Goal: Task Accomplishment & Management: Manage account settings

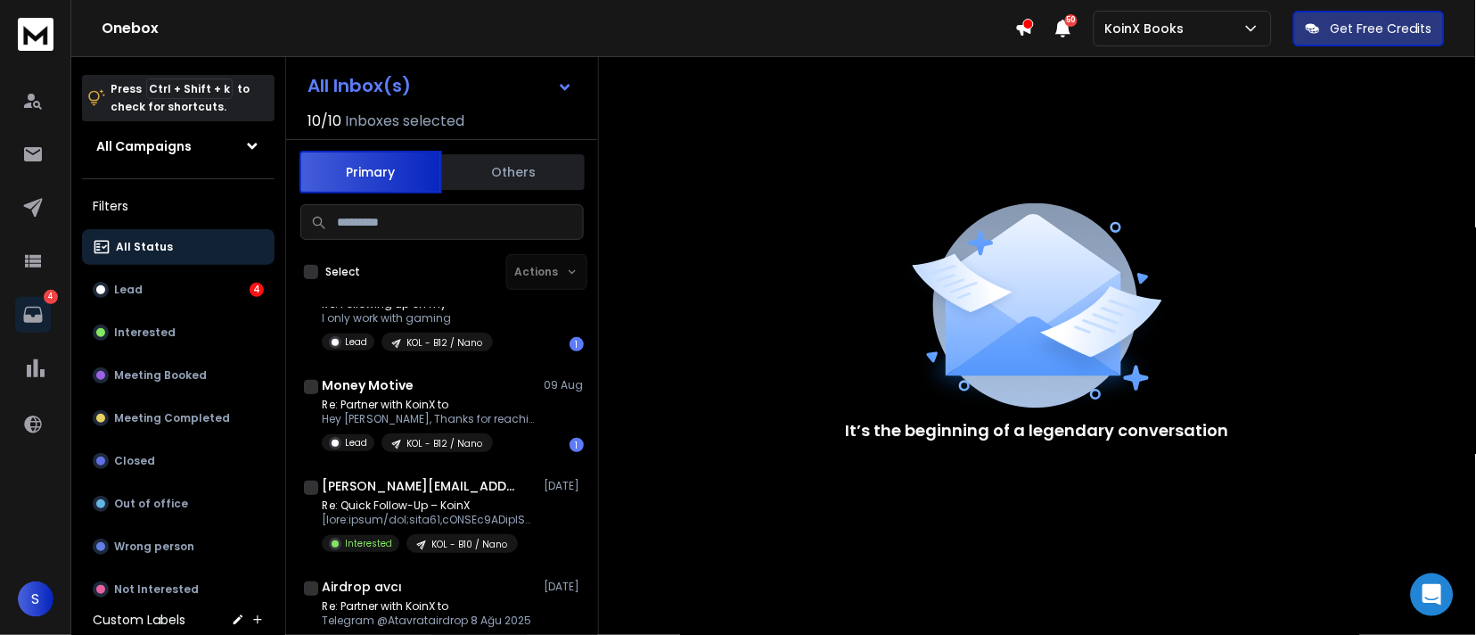
scroll to position [220, 0]
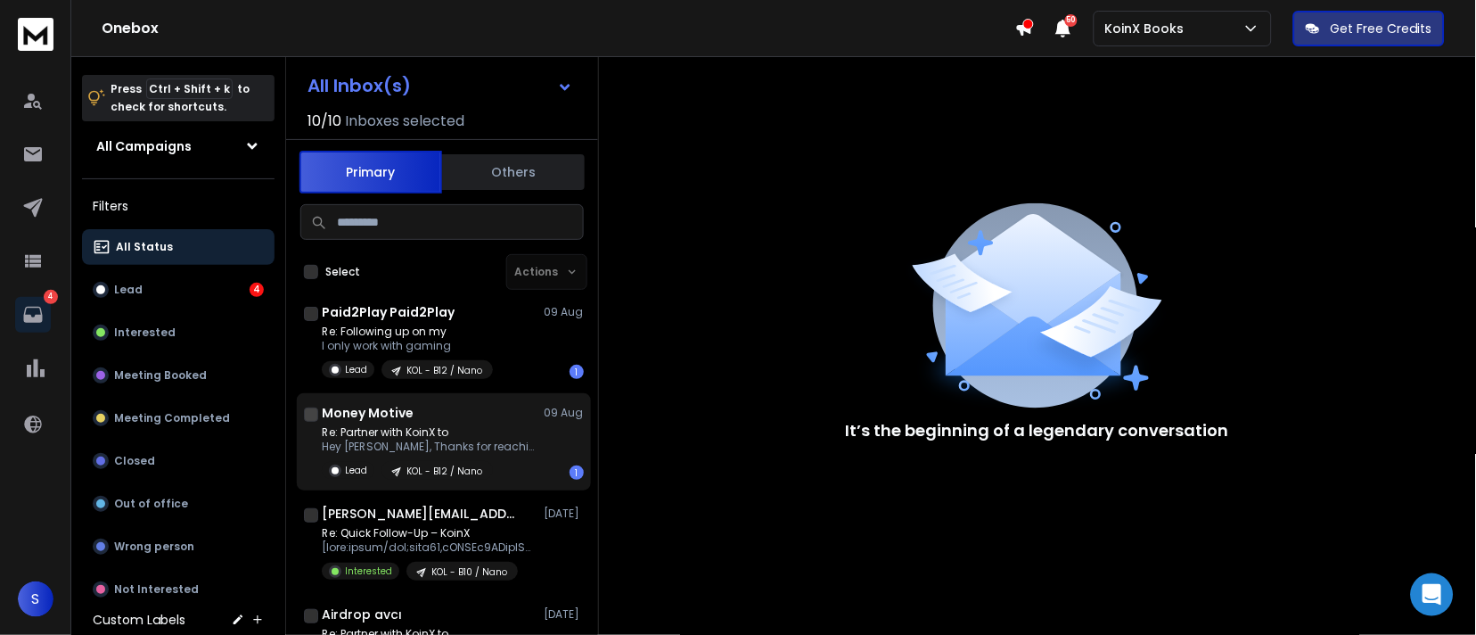
click at [492, 427] on div "Re: Partner with KoinX to Hey [PERSON_NAME], Thanks for reaching Lead KOL - B12…" at bounding box center [453, 452] width 262 height 54
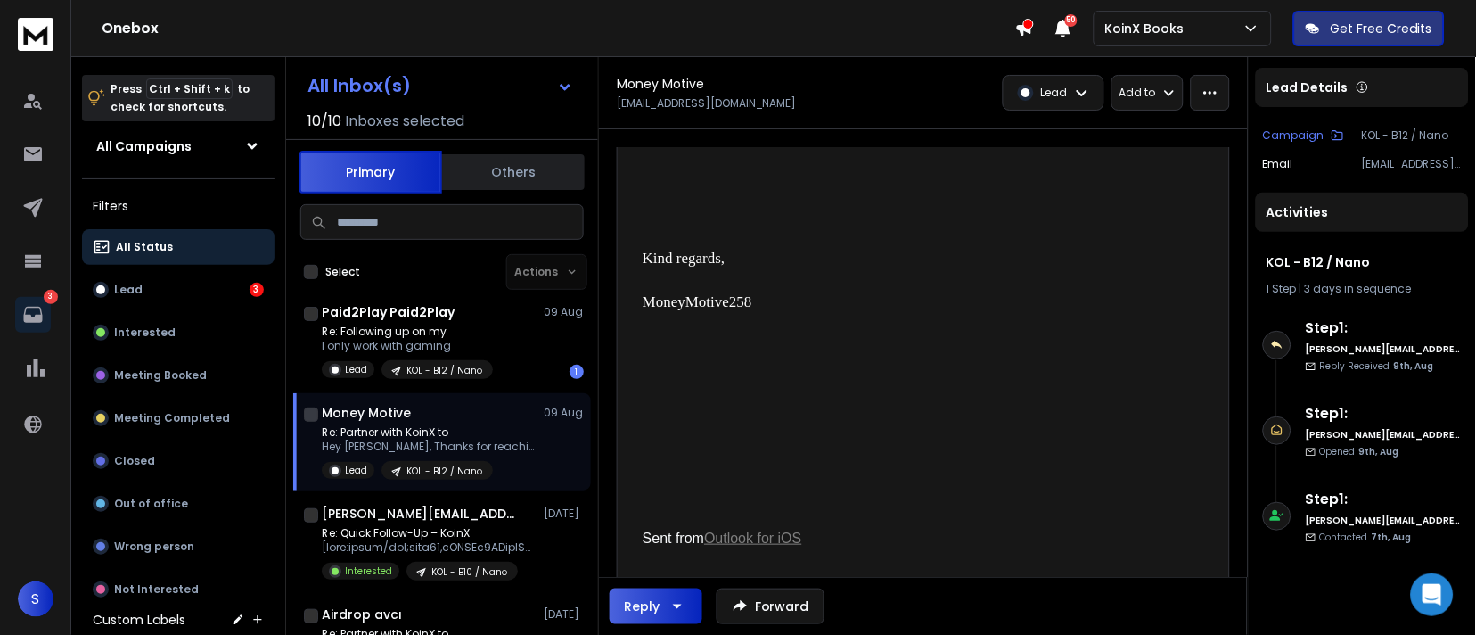
scroll to position [946, 0]
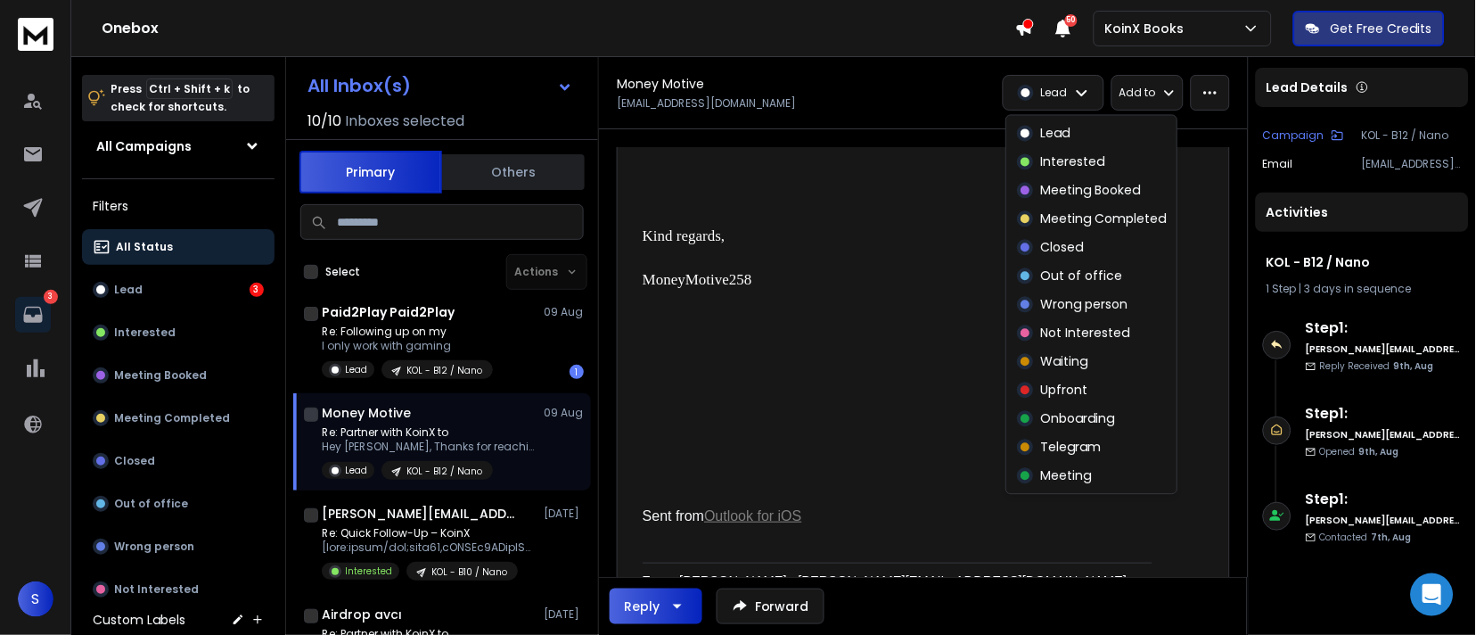
click at [1037, 103] on div "Lead" at bounding box center [1054, 93] width 100 height 34
click at [1033, 449] on div "Telegram" at bounding box center [1059, 447] width 84 height 18
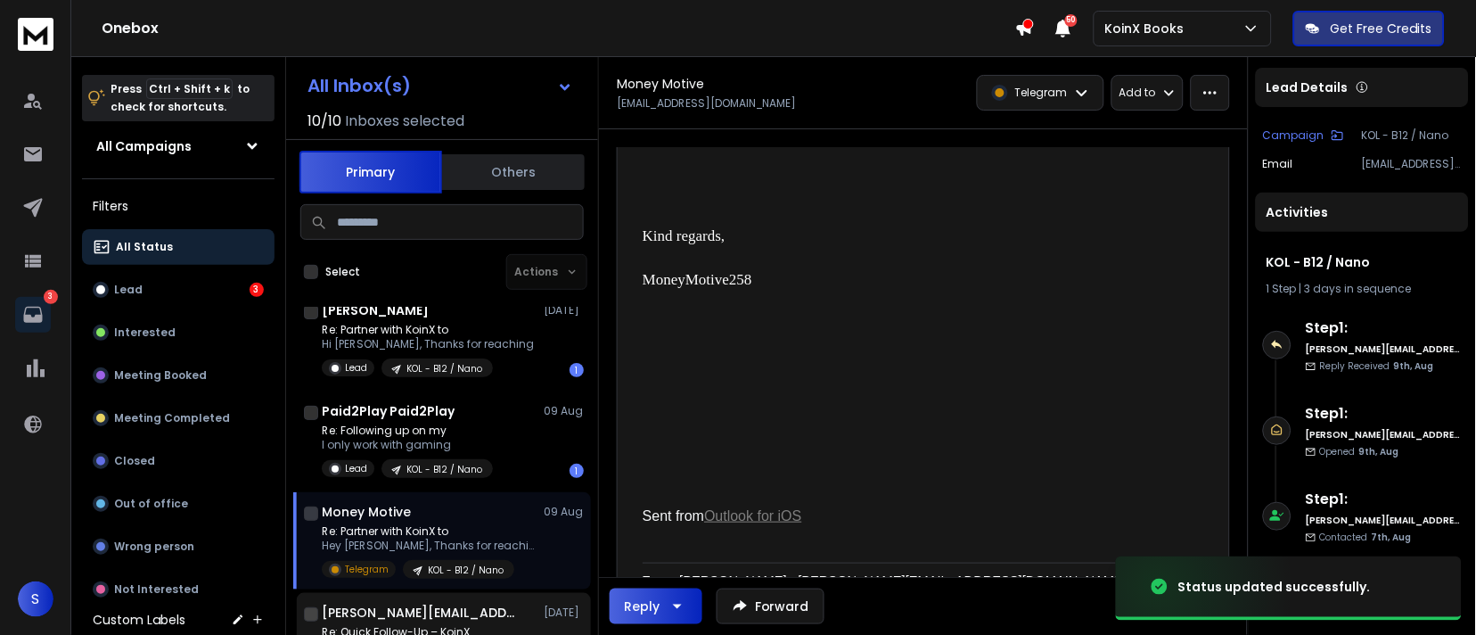
scroll to position [119, 0]
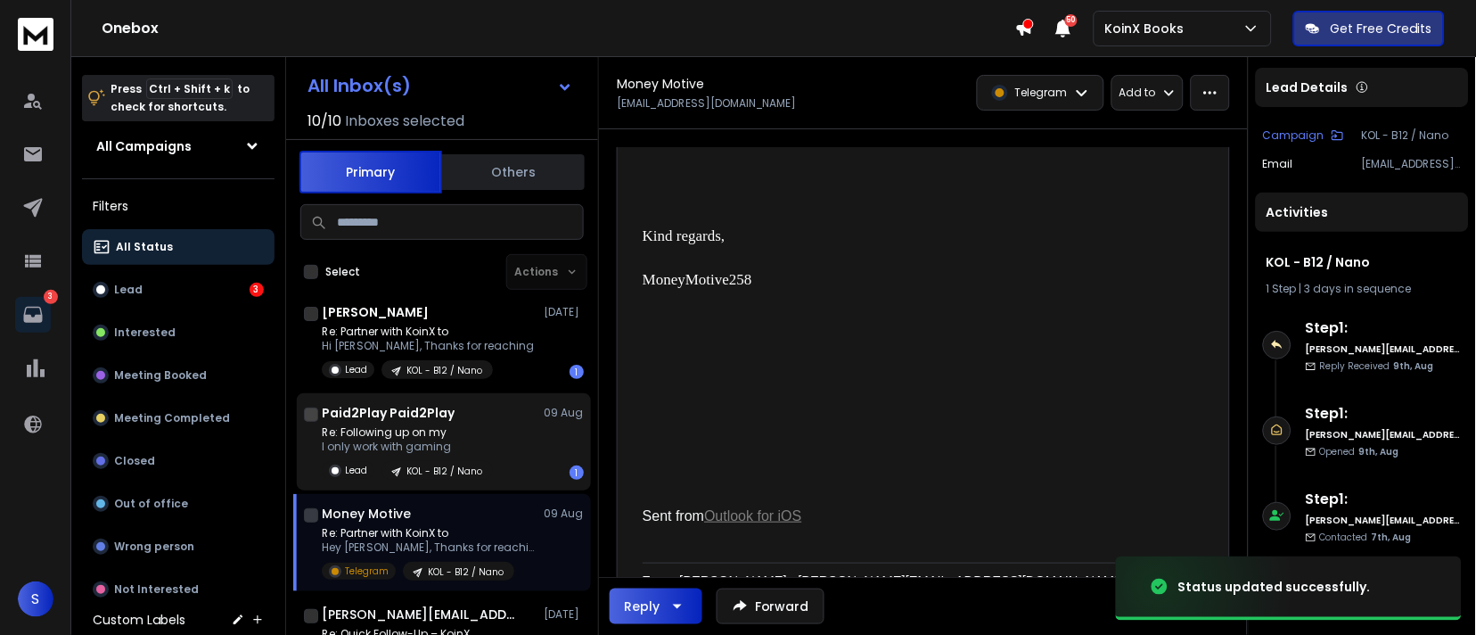
click at [477, 425] on p "Re: Following up on my" at bounding box center [407, 432] width 171 height 14
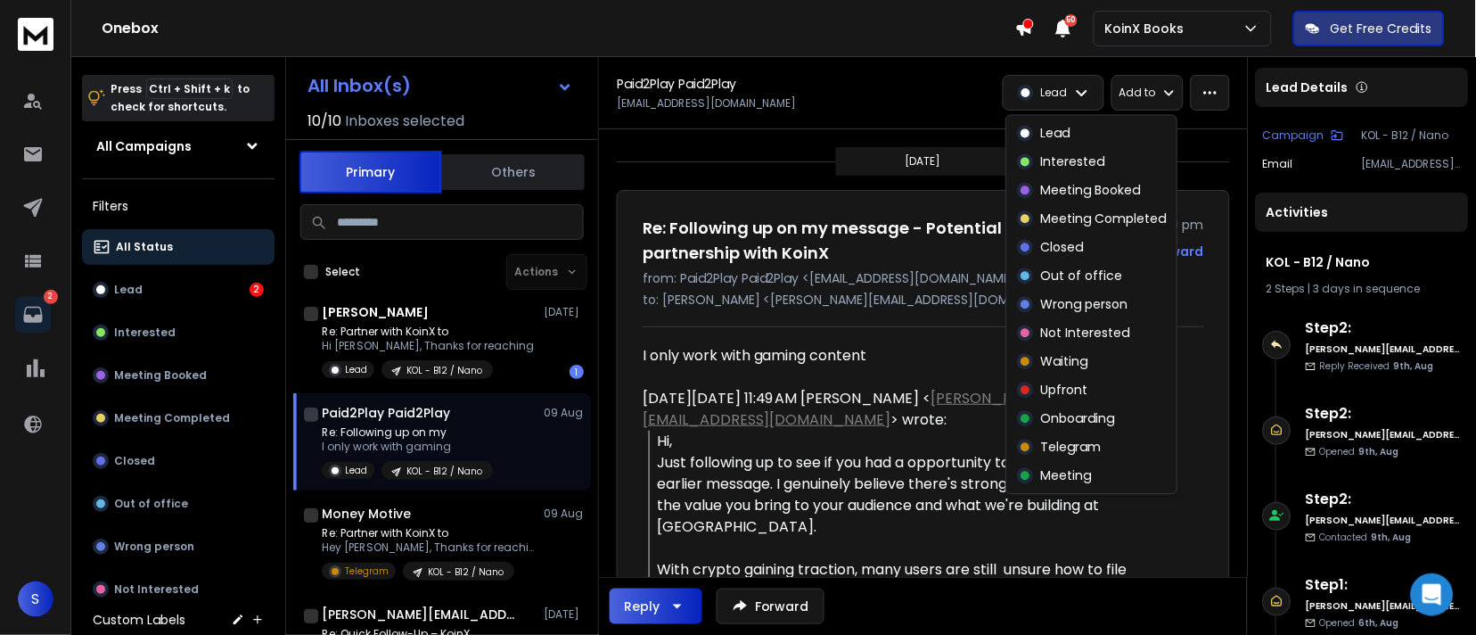
click at [1056, 91] on p "Lead" at bounding box center [1054, 93] width 27 height 14
click at [1051, 331] on p "Not Interested" at bounding box center [1084, 333] width 89 height 18
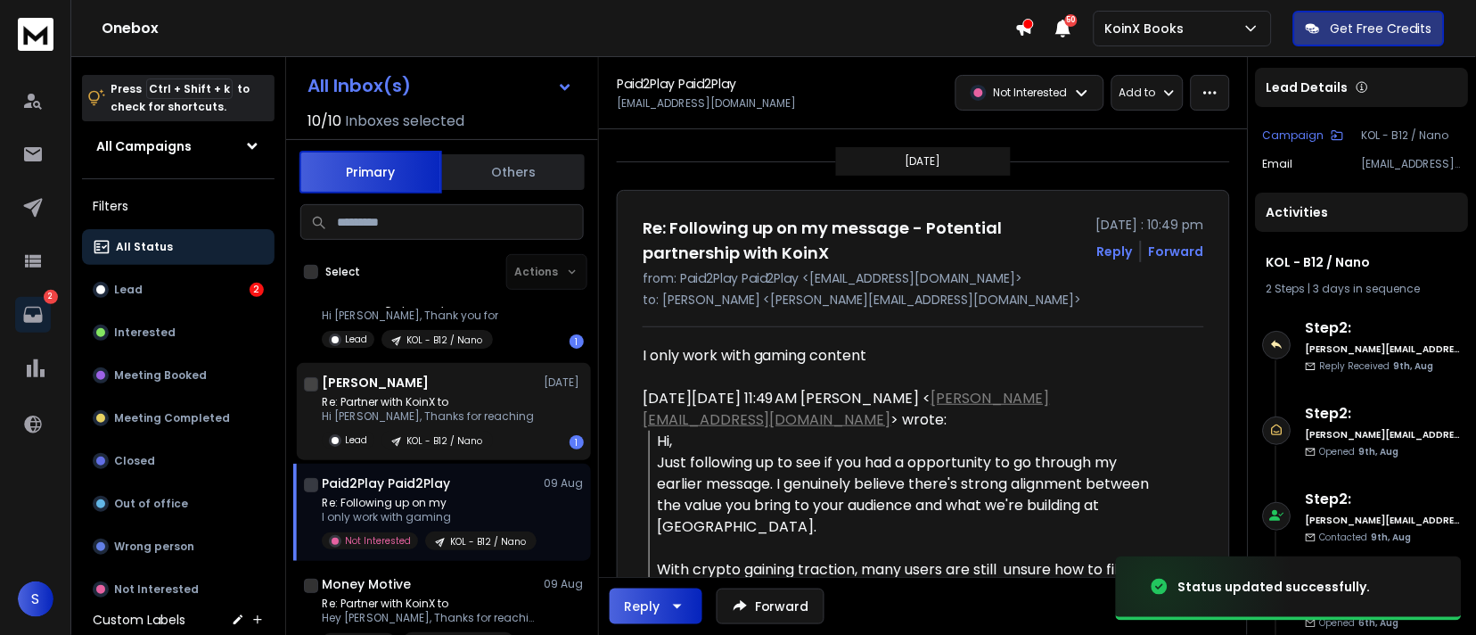
scroll to position [48, 0]
click at [487, 393] on div "[PERSON_NAME] [DATE] Re: Partner with KoinX to Hi [PERSON_NAME], Thanks for rea…" at bounding box center [453, 412] width 262 height 76
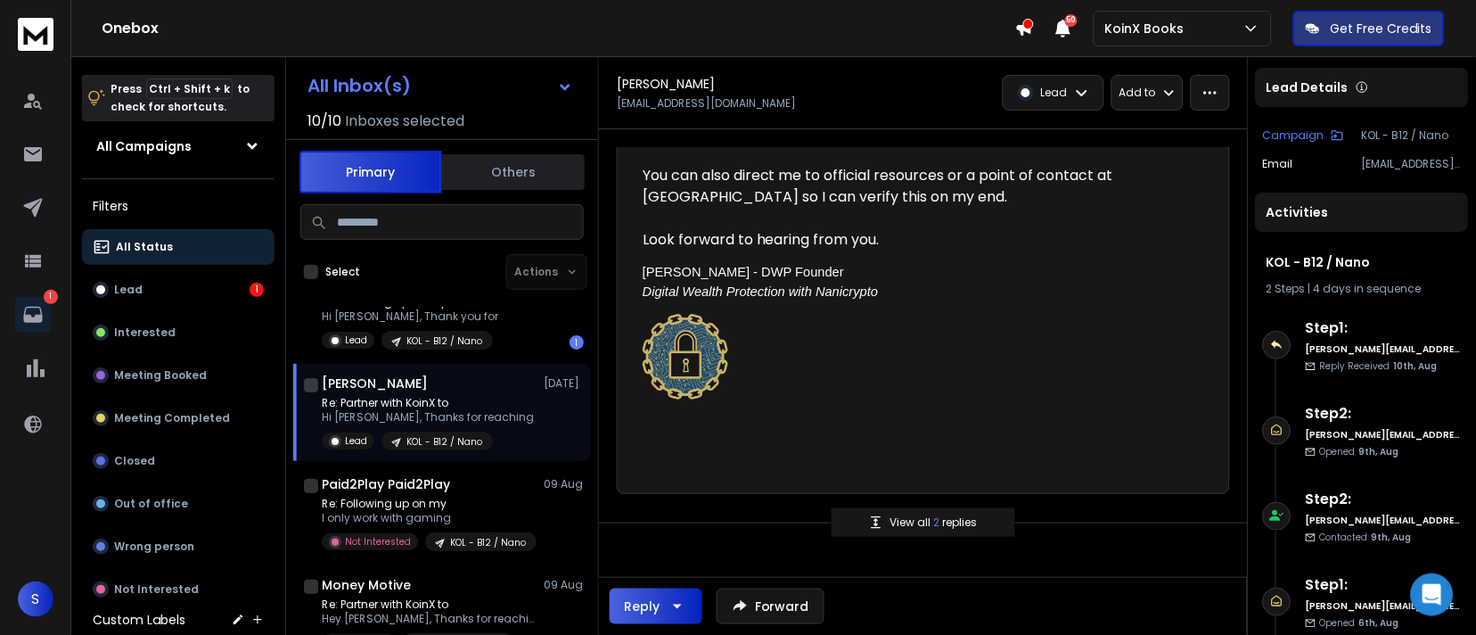
scroll to position [273, 0]
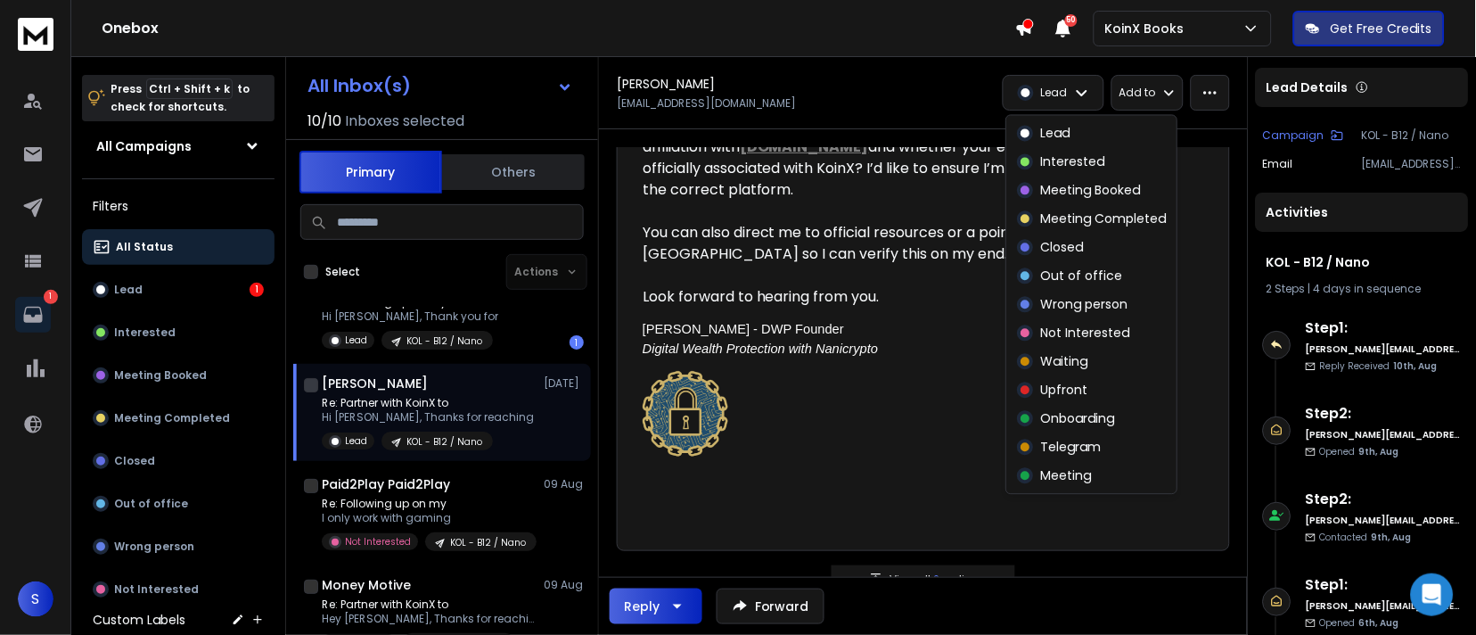
click at [1045, 96] on p "Lead" at bounding box center [1054, 93] width 27 height 14
click at [1069, 161] on p "Interested" at bounding box center [1072, 161] width 64 height 18
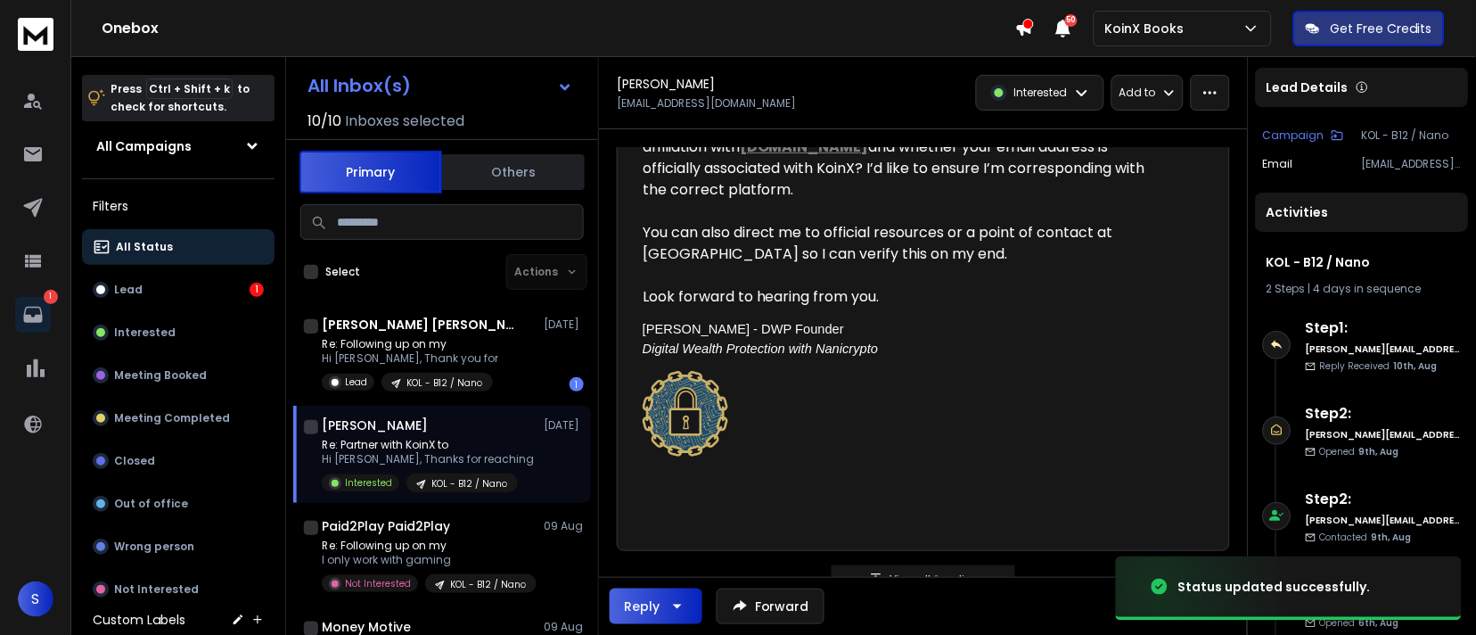
scroll to position [4, 0]
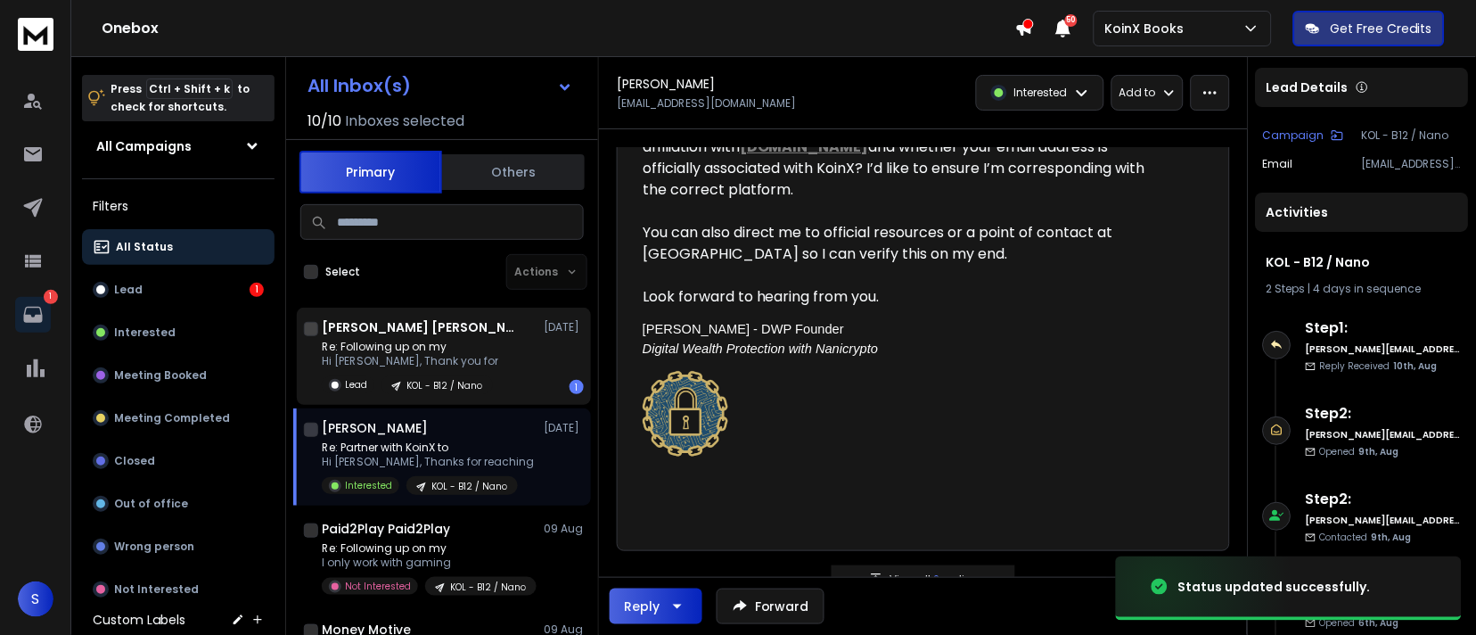
click at [513, 324] on div "[PERSON_NAME] [PERSON_NAME] [DATE]" at bounding box center [453, 327] width 262 height 18
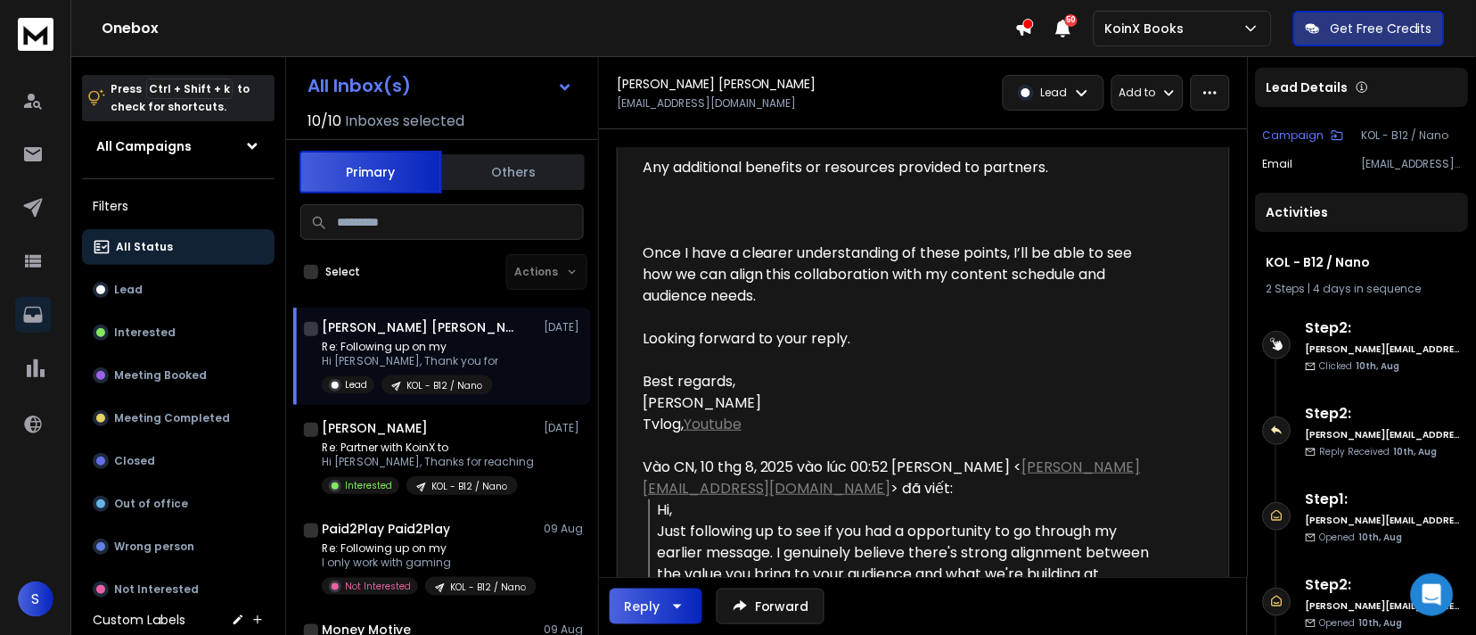
scroll to position [638, 0]
click at [700, 422] on link "Youtube" at bounding box center [713, 423] width 58 height 21
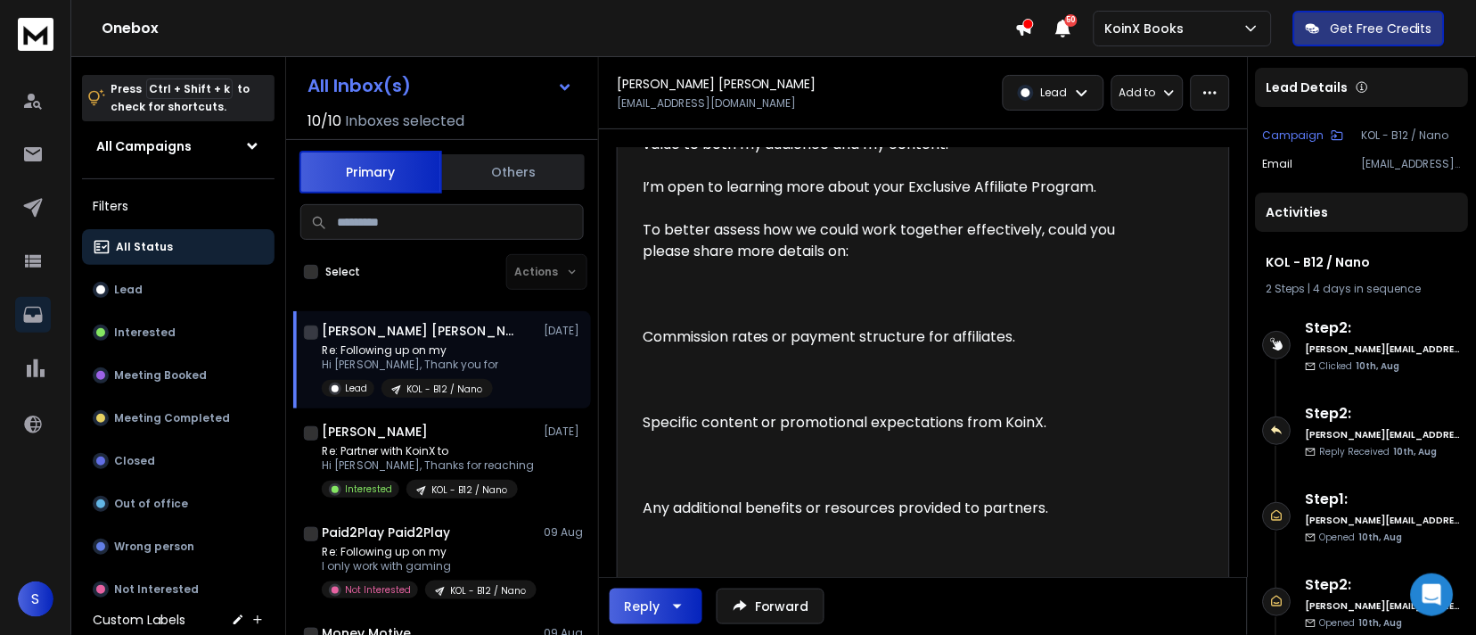
scroll to position [296, 0]
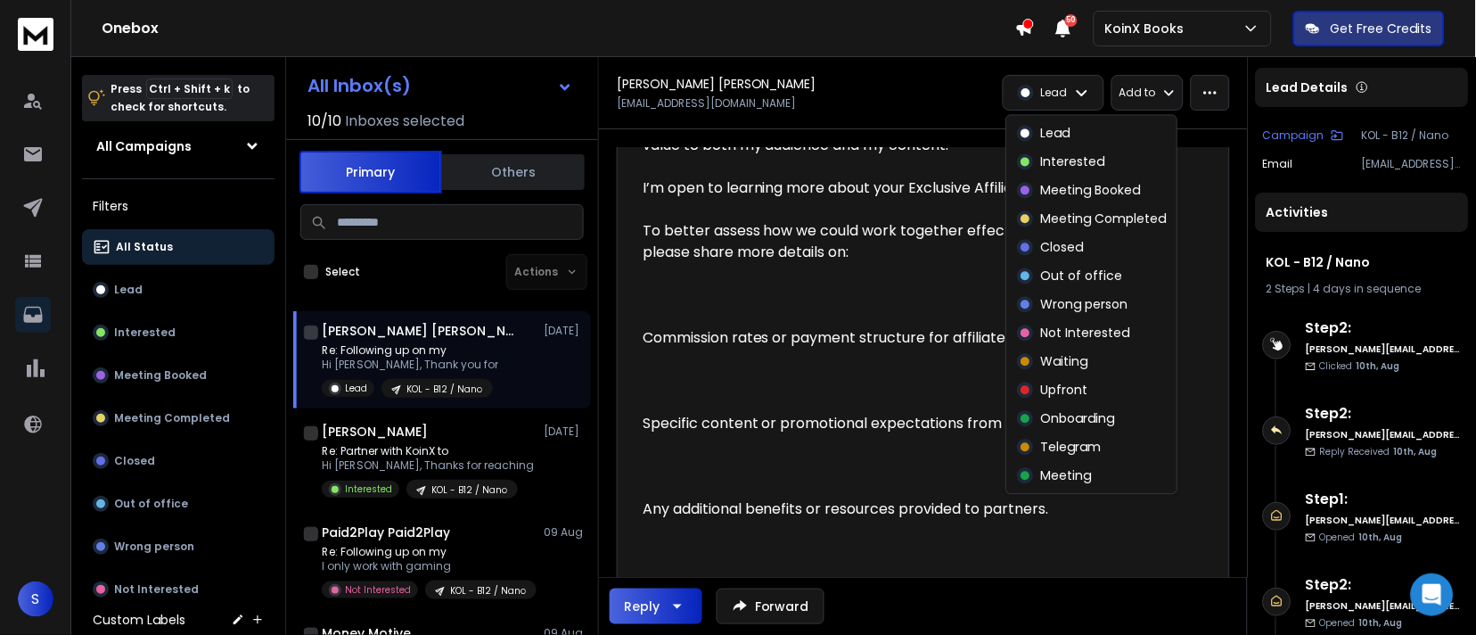
click at [1065, 105] on div "Lead" at bounding box center [1054, 93] width 100 height 34
click at [1073, 157] on p "Interested" at bounding box center [1072, 161] width 64 height 18
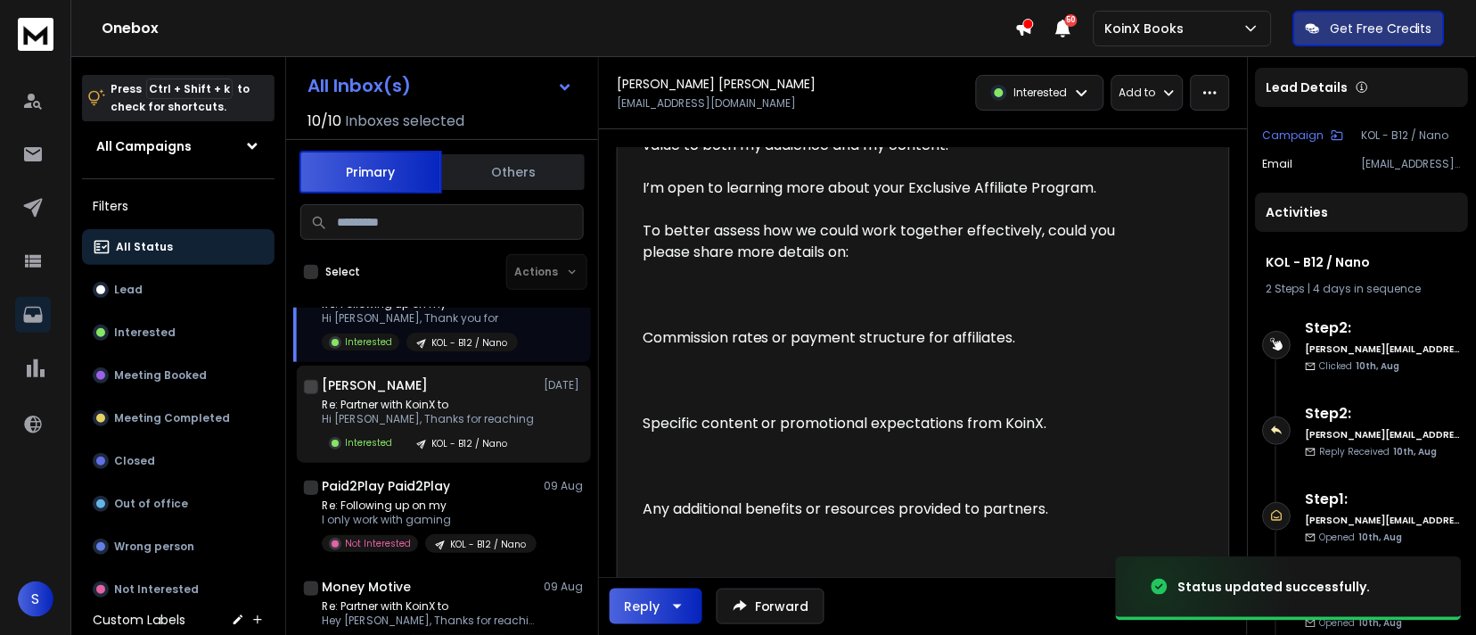
scroll to position [47, 0]
click at [513, 406] on div "Re: Partner with KoinX to Hi [PERSON_NAME], Thanks for reaching Interested KOL …" at bounding box center [453, 424] width 262 height 54
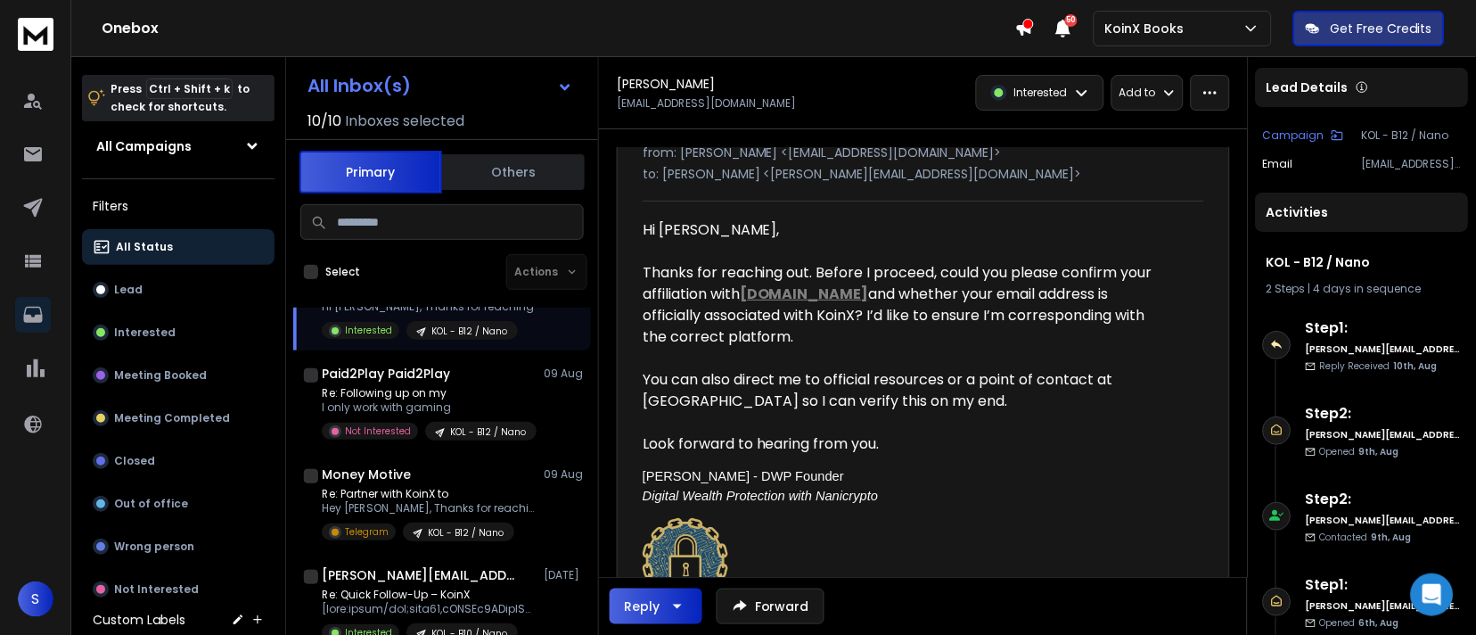
scroll to position [201, 0]
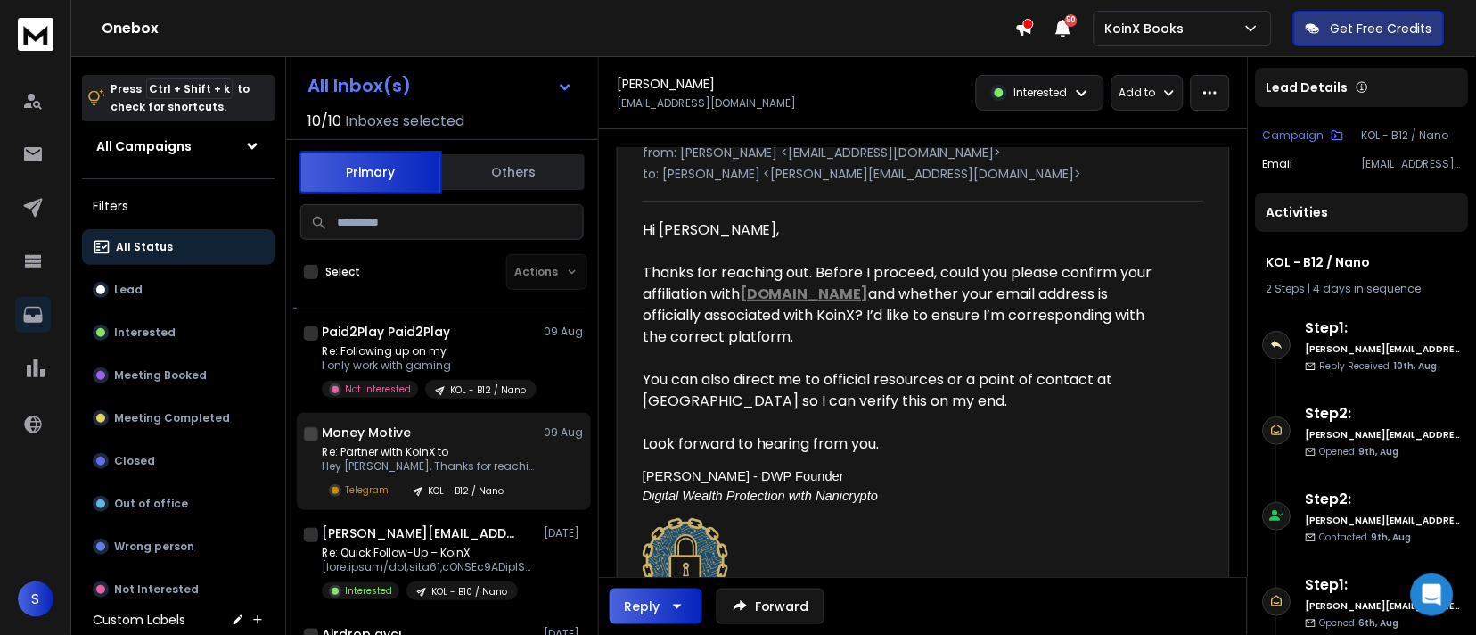
click at [516, 427] on div "Money Motive [DATE]" at bounding box center [453, 432] width 262 height 18
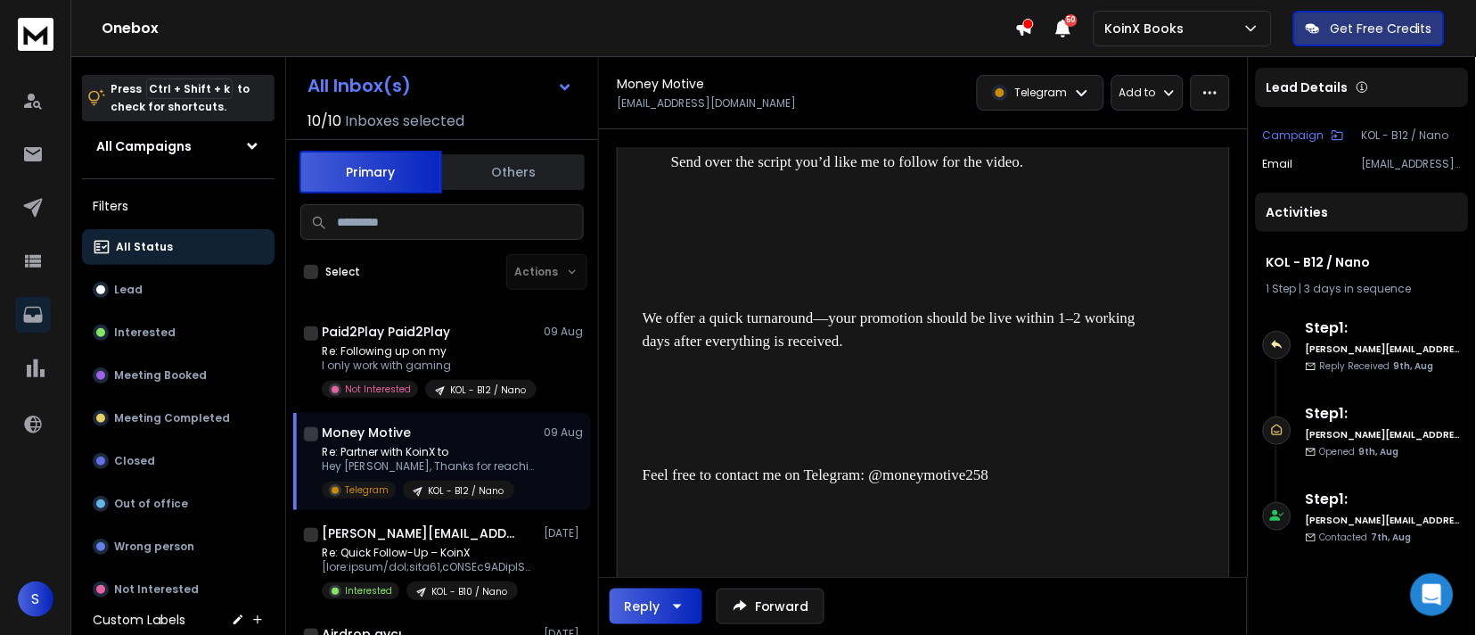
scroll to position [344, 0]
